Goal: Task Accomplishment & Management: Manage account settings

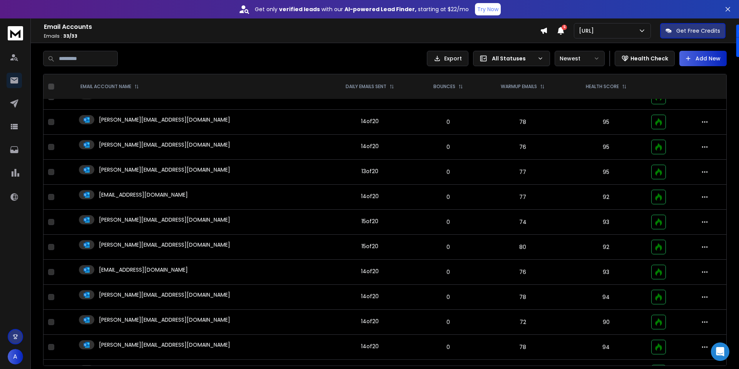
scroll to position [565, 0]
click at [16, 356] on span "A" at bounding box center [15, 356] width 15 height 15
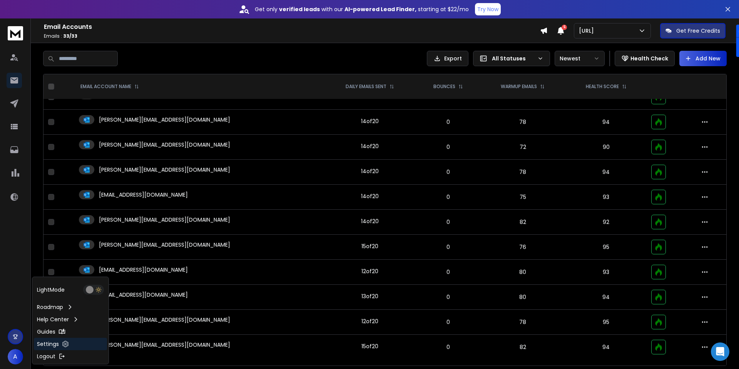
click at [47, 343] on p "Settings" at bounding box center [48, 344] width 22 height 8
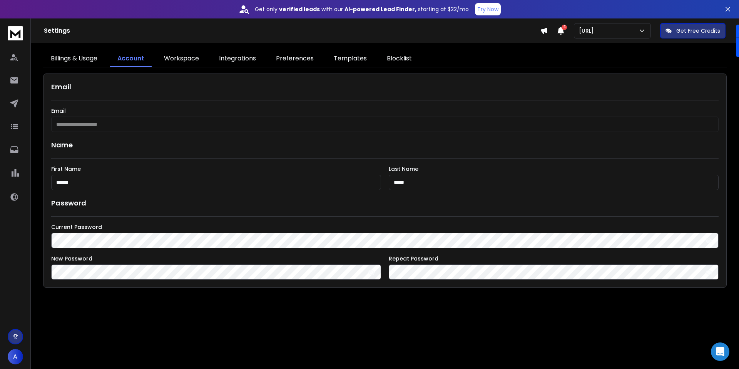
click at [80, 60] on link "Billings & Usage" at bounding box center [74, 59] width 62 height 16
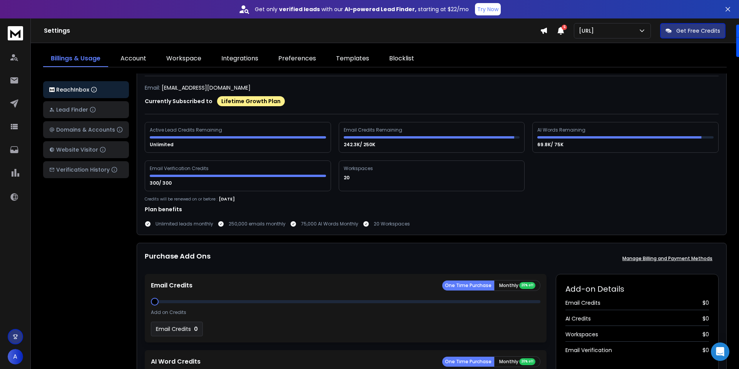
scroll to position [30, 0]
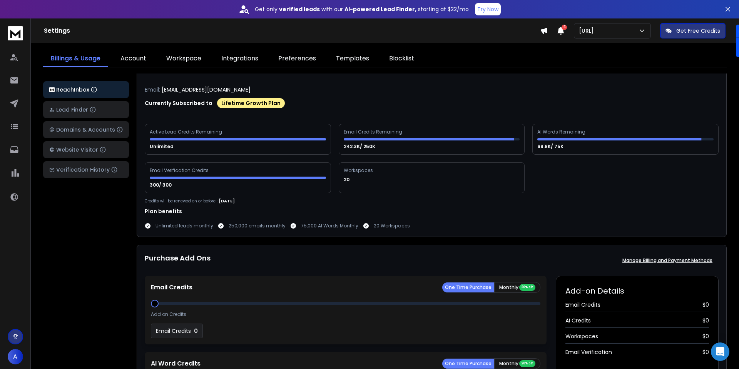
click at [234, 225] on p "250,000 emails monthly" at bounding box center [257, 226] width 57 height 6
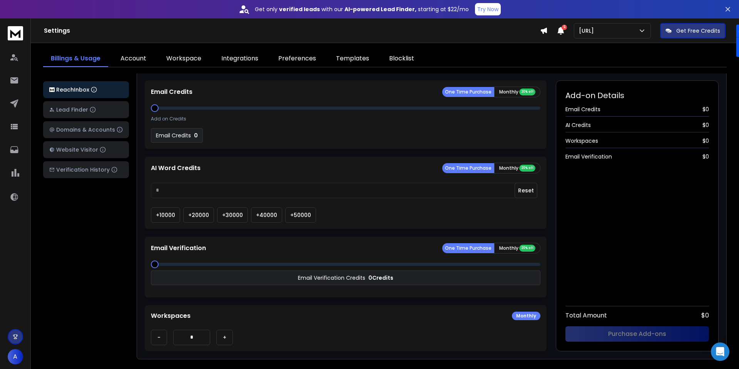
scroll to position [0, 0]
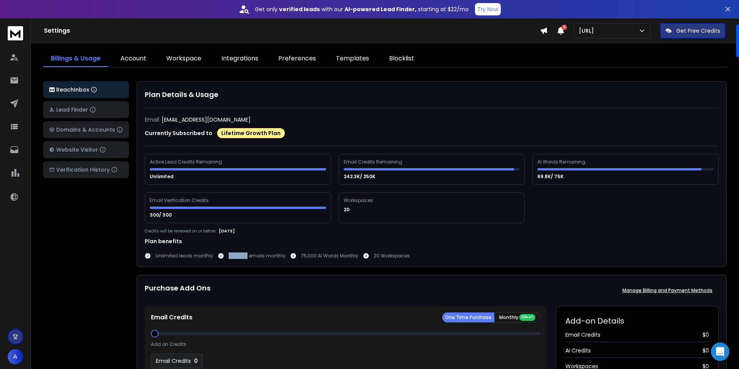
click at [75, 133] on button "Domains & Accounts" at bounding box center [86, 129] width 86 height 17
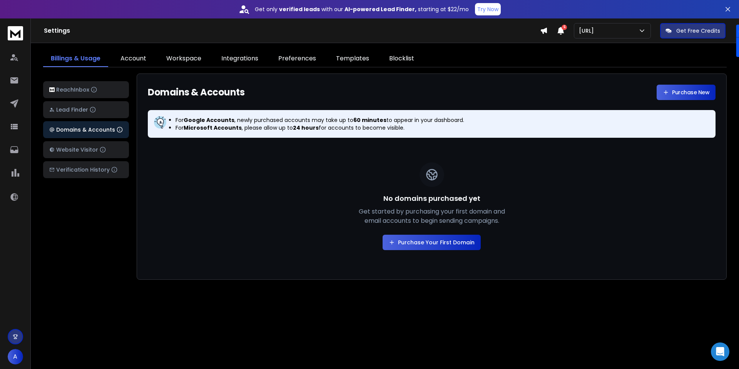
click at [72, 147] on button "Website Visitor" at bounding box center [86, 149] width 86 height 17
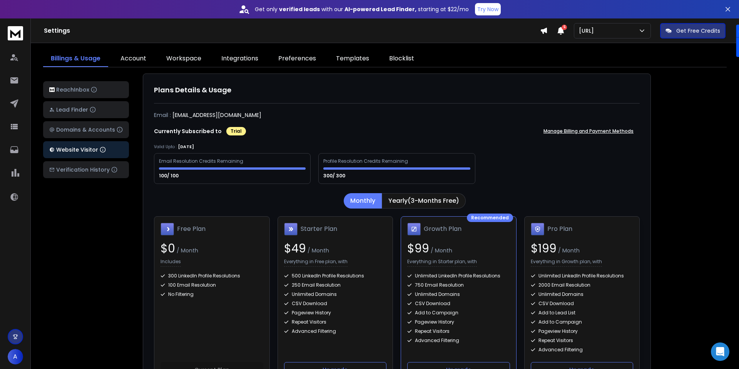
click at [84, 165] on button "Verification History" at bounding box center [86, 169] width 86 height 17
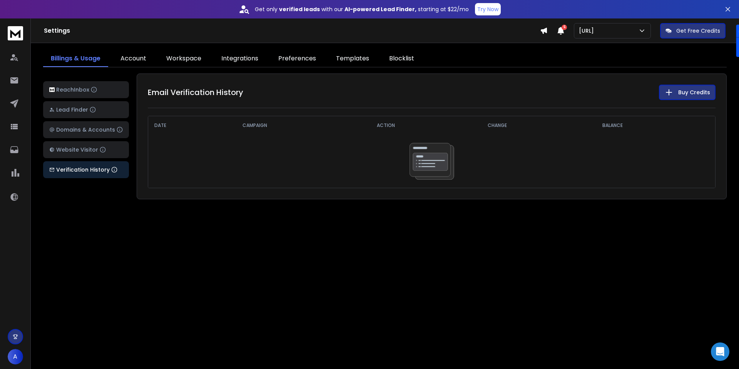
click at [162, 53] on link "Workspace" at bounding box center [184, 59] width 50 height 16
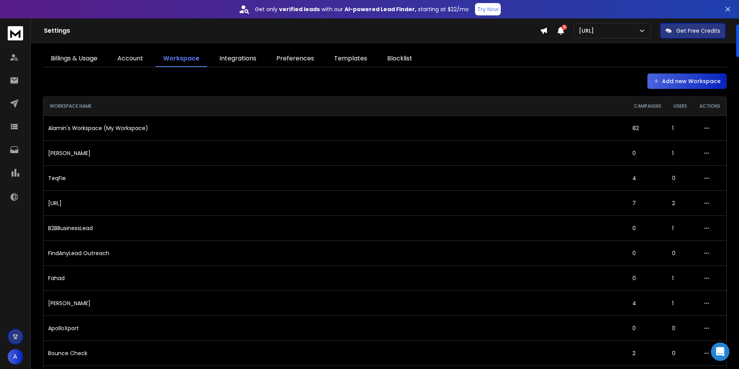
click at [252, 57] on link "Integrations" at bounding box center [238, 59] width 52 height 16
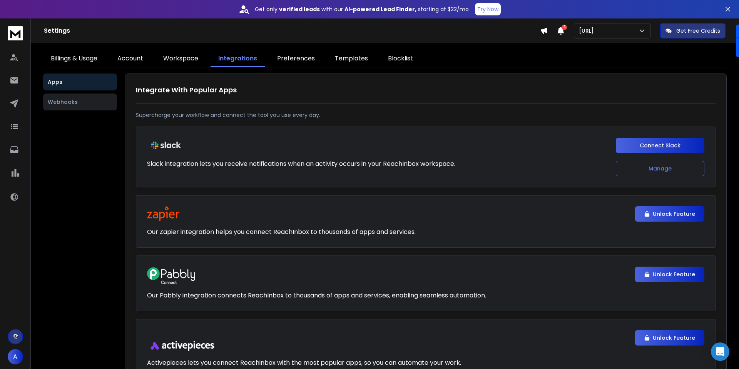
click at [296, 66] on link "Preferences" at bounding box center [295, 59] width 53 height 16
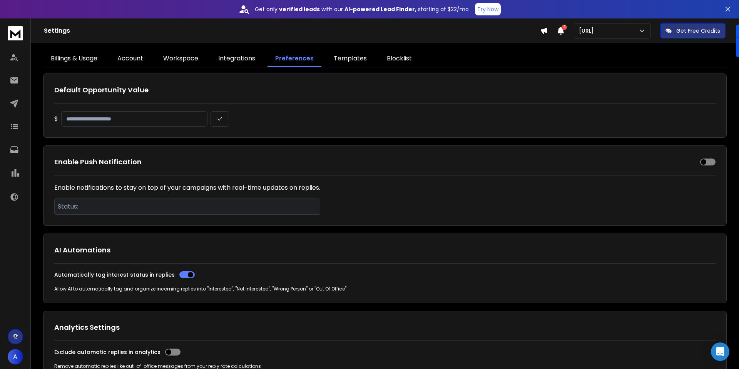
click at [357, 58] on link "Templates" at bounding box center [350, 59] width 48 height 16
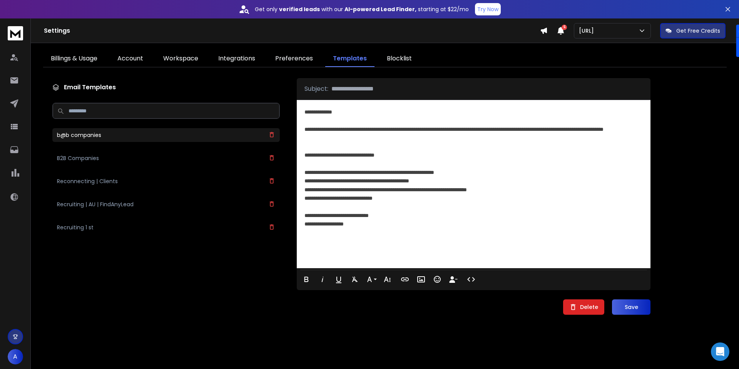
click at [403, 56] on link "Blocklist" at bounding box center [399, 59] width 40 height 16
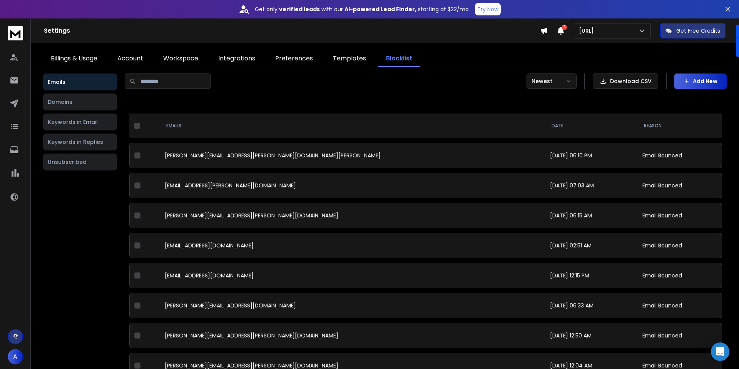
click at [340, 51] on link "Templates" at bounding box center [349, 59] width 48 height 16
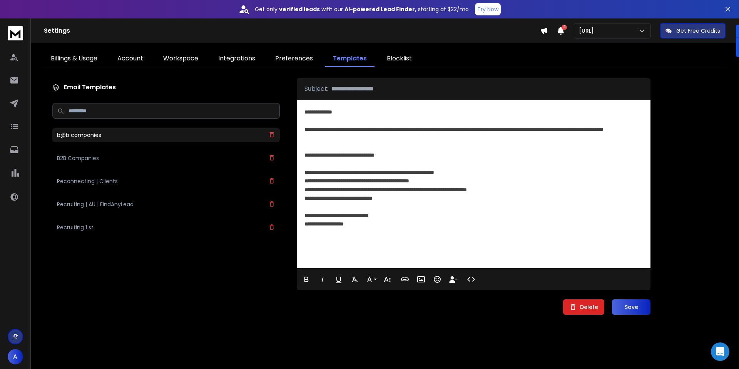
click at [274, 51] on link "Preferences" at bounding box center [293, 59] width 53 height 16
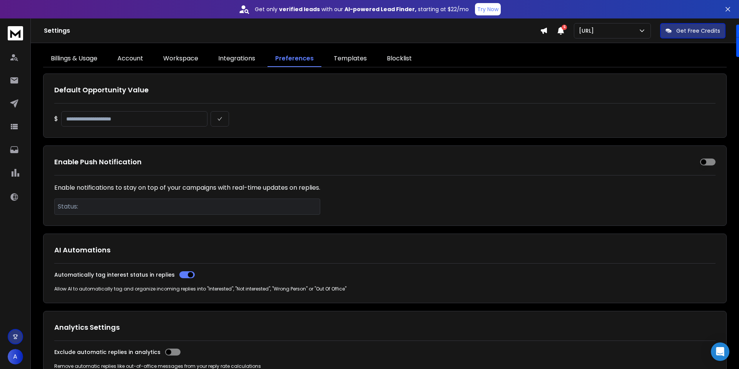
click at [242, 61] on link "Integrations" at bounding box center [237, 59] width 52 height 16
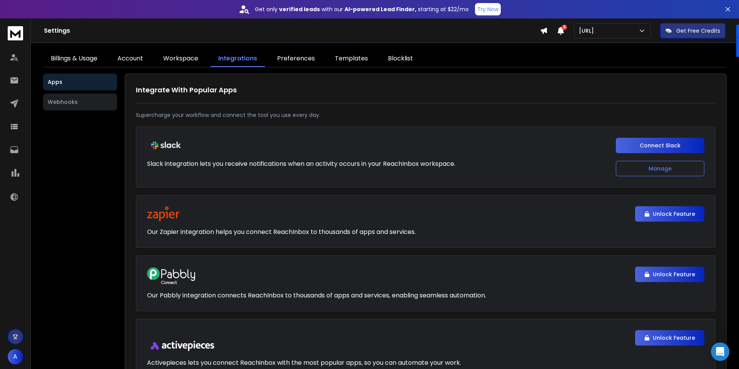
click at [189, 54] on link "Workspace" at bounding box center [180, 59] width 50 height 16
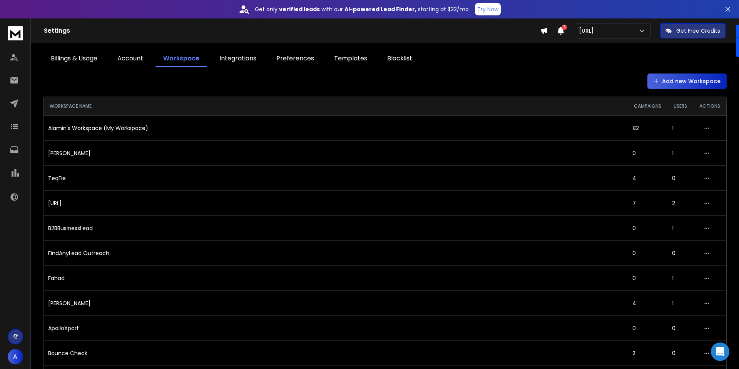
click at [135, 57] on link "Account" at bounding box center [130, 59] width 41 height 16
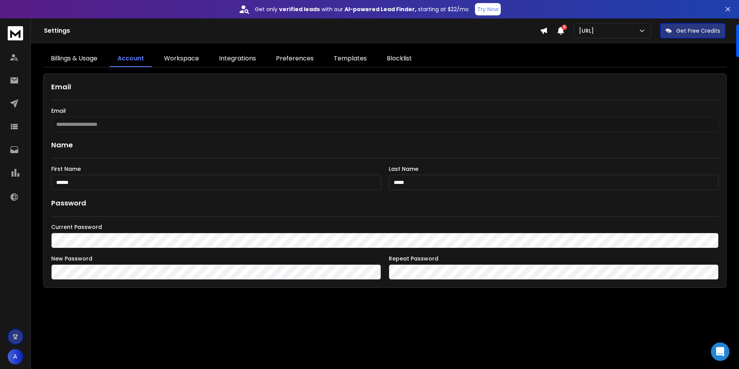
click at [65, 56] on link "Billings & Usage" at bounding box center [74, 59] width 62 height 16
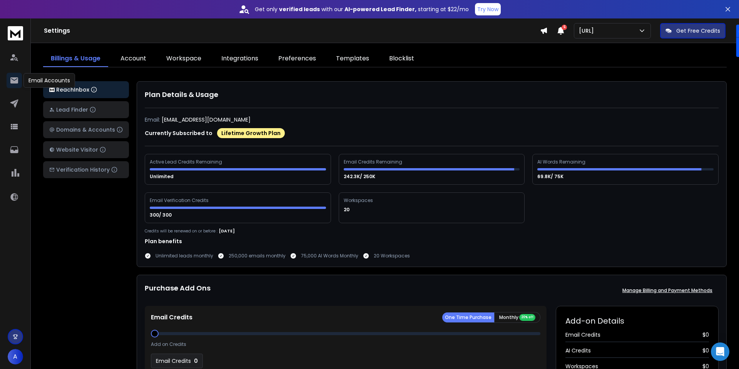
click at [14, 83] on icon at bounding box center [14, 80] width 8 height 6
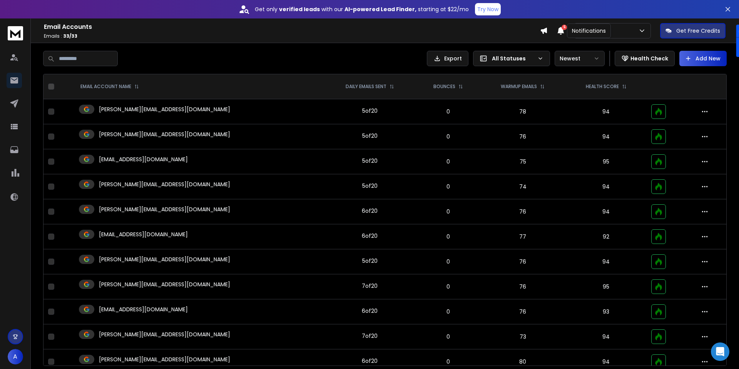
click at [563, 31] on icon at bounding box center [560, 31] width 7 height 8
click at [561, 31] on icon at bounding box center [560, 31] width 7 height 8
